Goal: Task Accomplishment & Management: Manage account settings

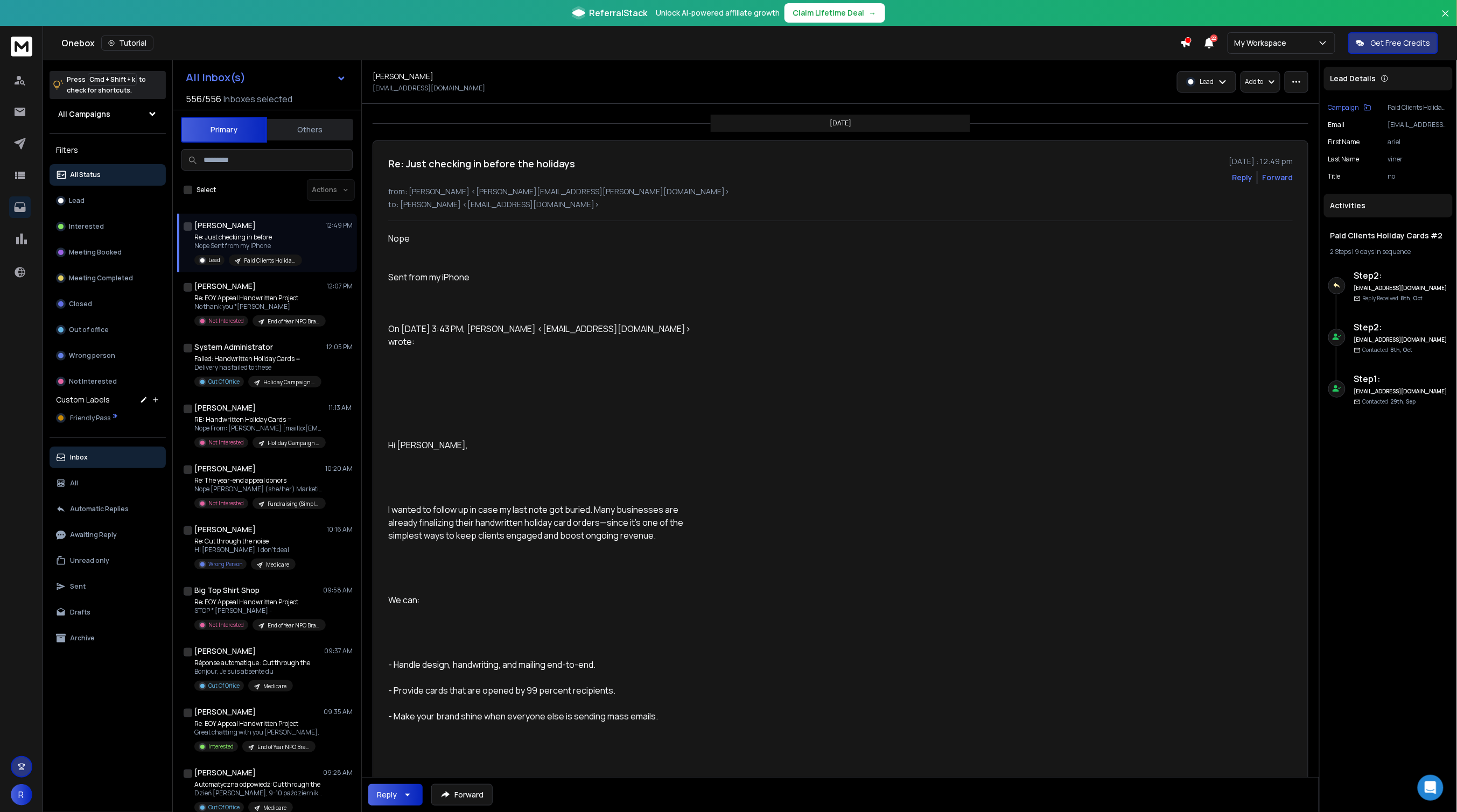
scroll to position [145, 0]
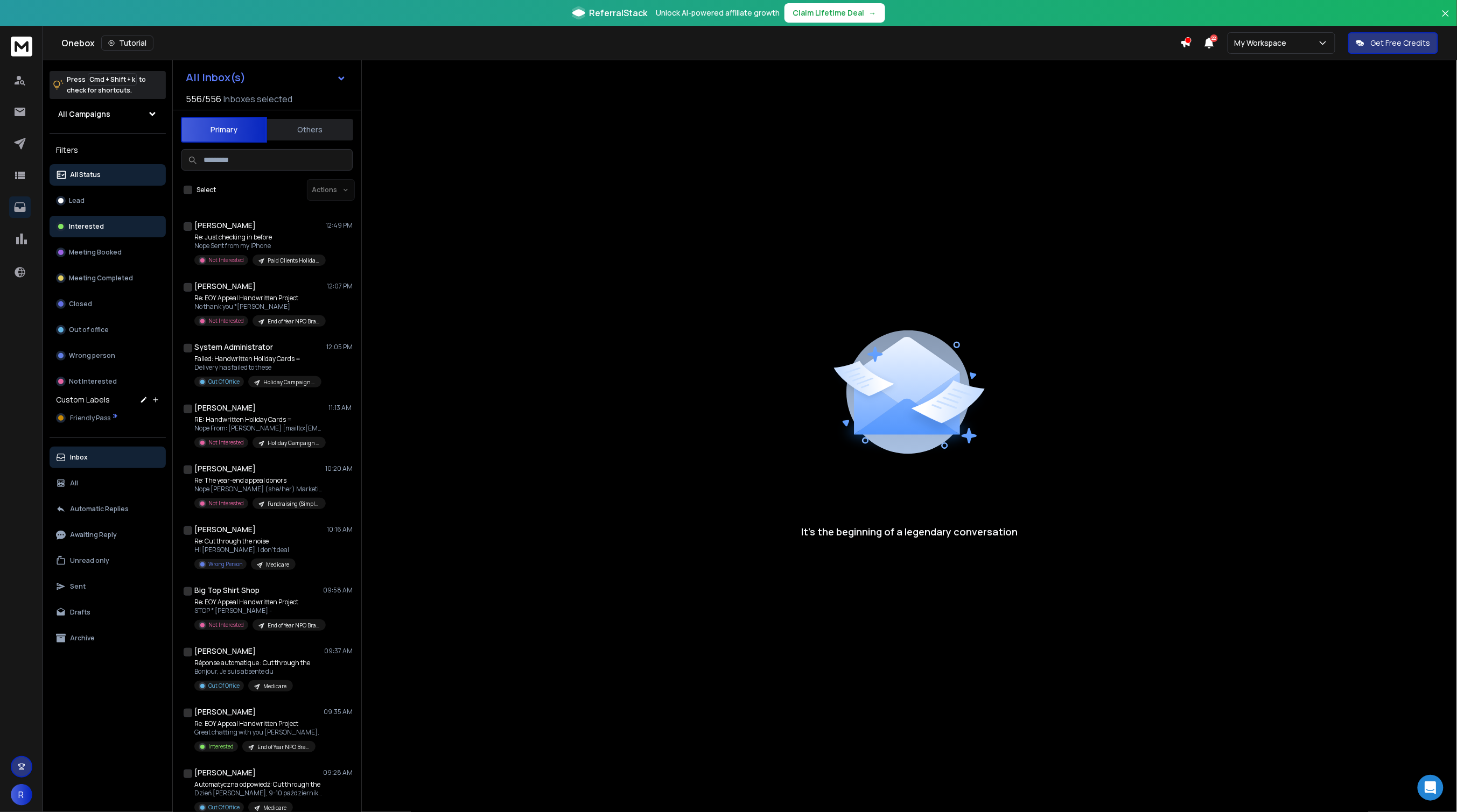
click at [85, 228] on p "Interested" at bounding box center [86, 226] width 35 height 8
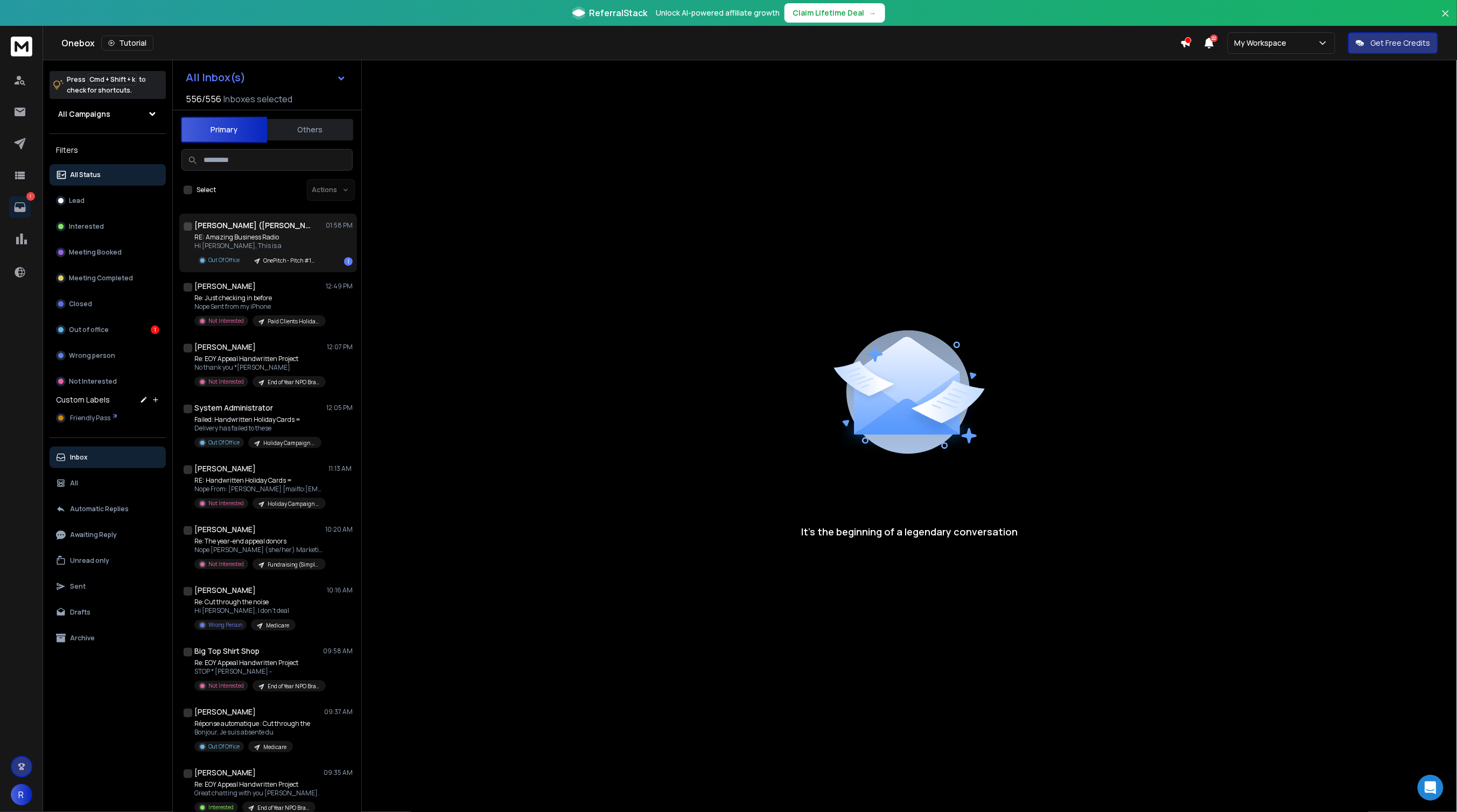
click at [252, 233] on p "RE: Amazing Business Radio" at bounding box center [258, 236] width 127 height 8
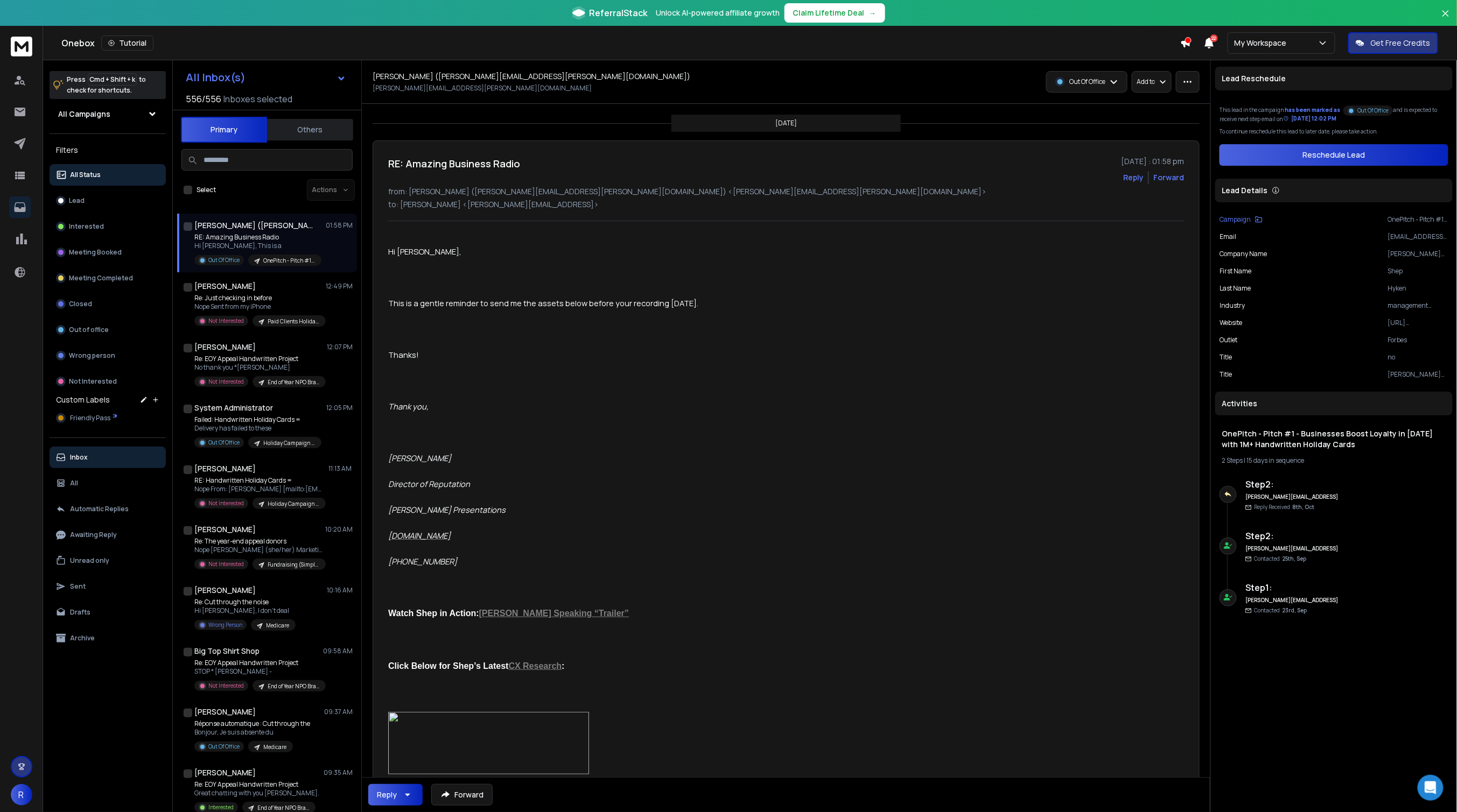
click at [1047, 73] on div "Out Of Office" at bounding box center [1087, 82] width 80 height 20
click at [1039, 122] on p "Interested" at bounding box center [1038, 123] width 39 height 11
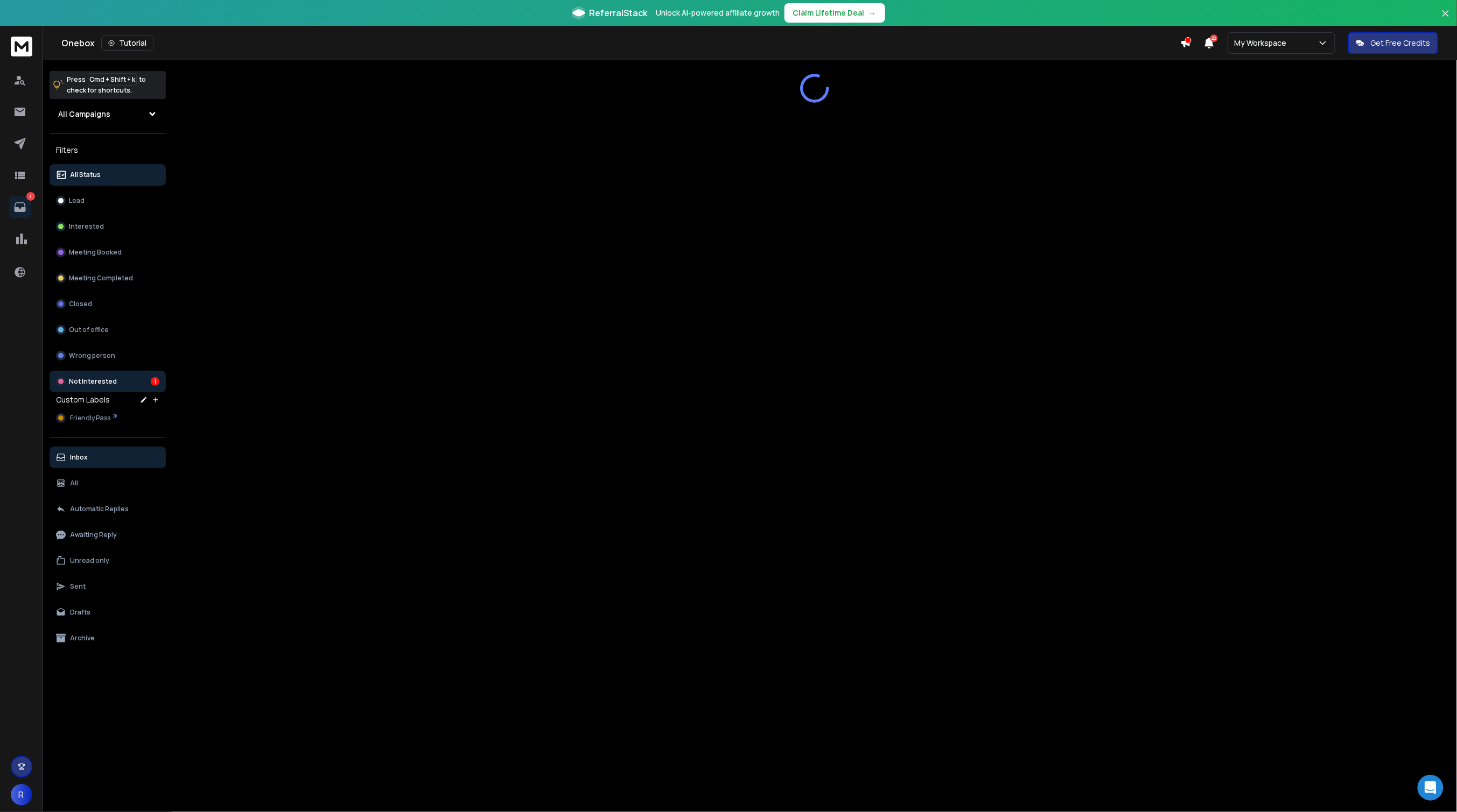
click at [119, 377] on button "Not Interested 1" at bounding box center [108, 381] width 116 height 21
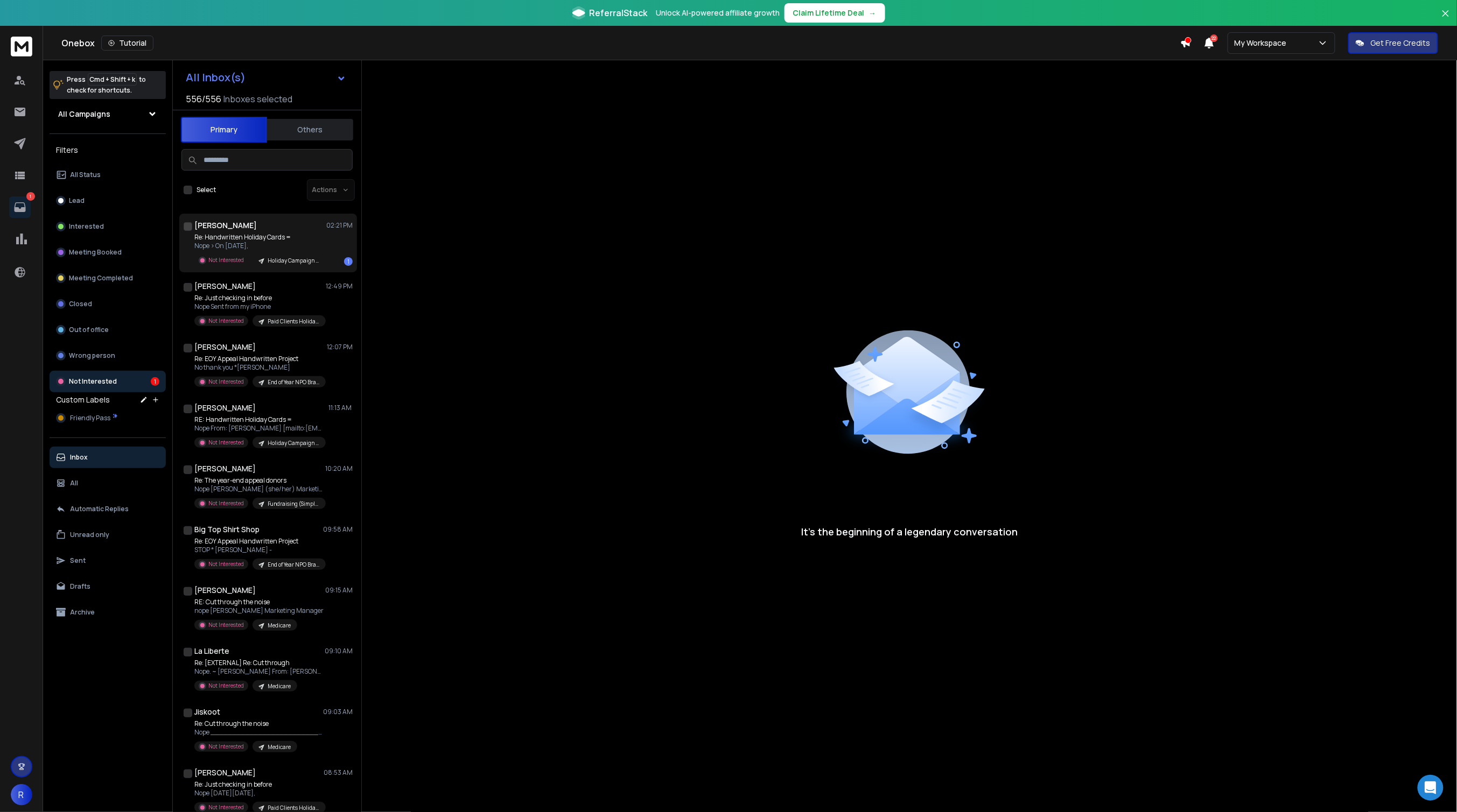
click at [238, 235] on p "Re: Handwritten Holiday Cards =" at bounding box center [258, 236] width 129 height 8
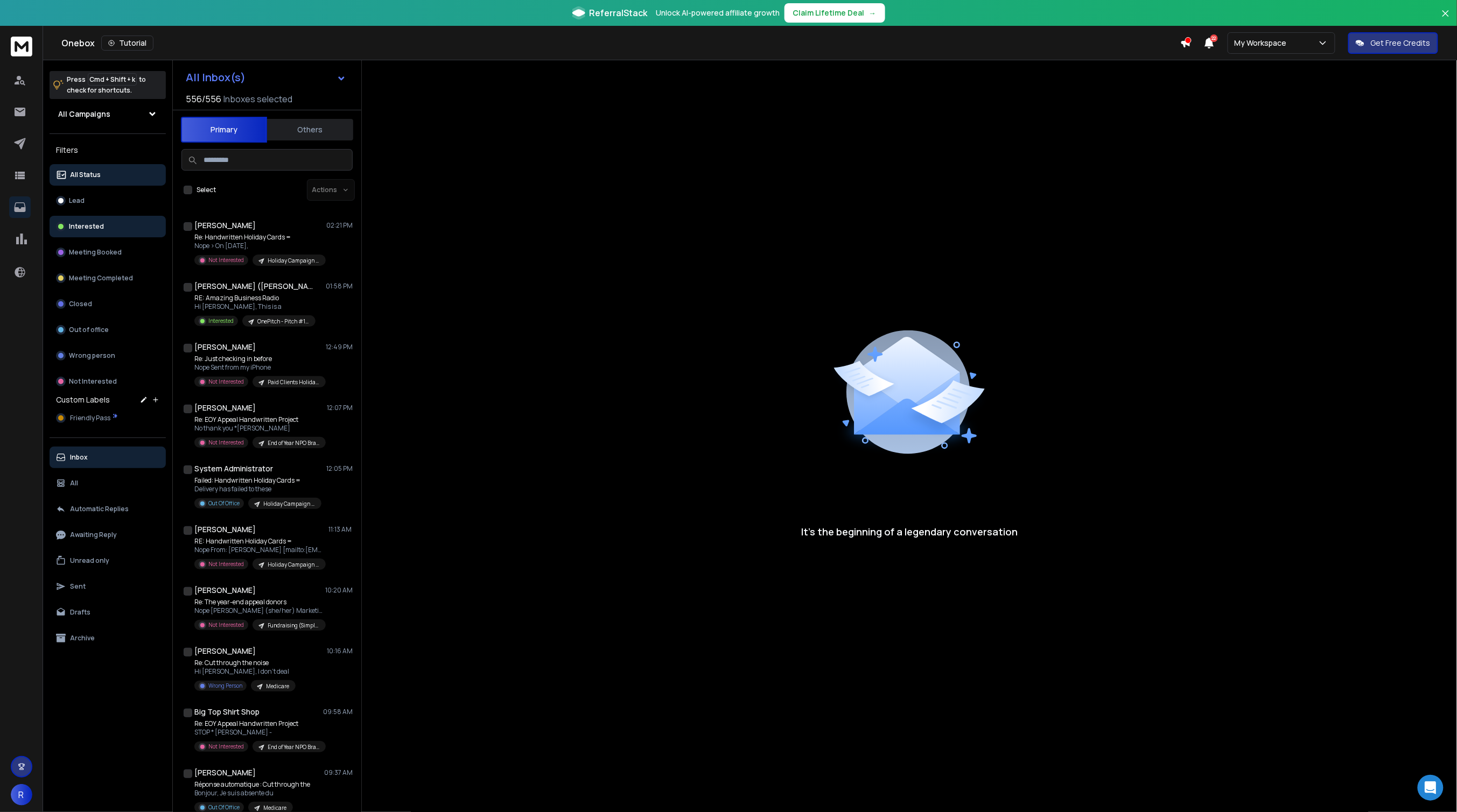
click at [107, 218] on button "Interested" at bounding box center [108, 227] width 116 height 21
